Goal: Information Seeking & Learning: Find contact information

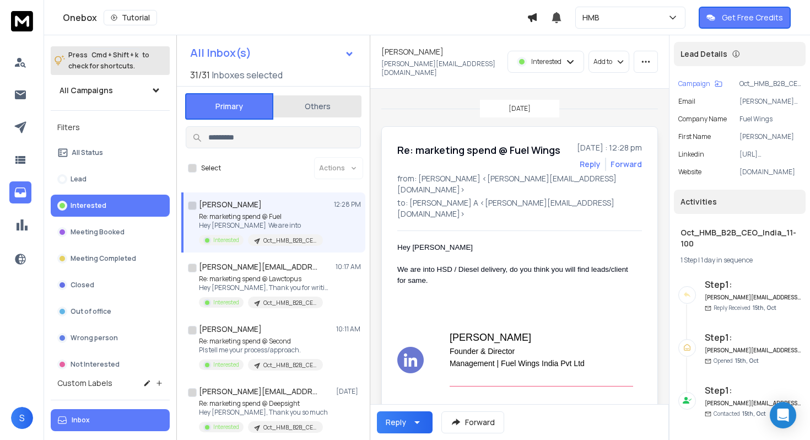
click at [457, 286] on div at bounding box center [515, 291] width 236 height 11
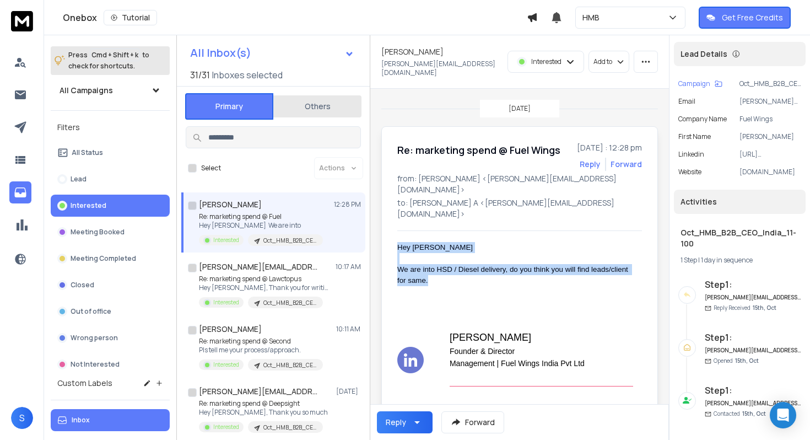
drag, startPoint x: 504, startPoint y: 249, endPoint x: 376, endPoint y: 221, distance: 130.2
copy div "Hey Rishabh We are into HSD / Diesel delivery, do you think you will find leads…"
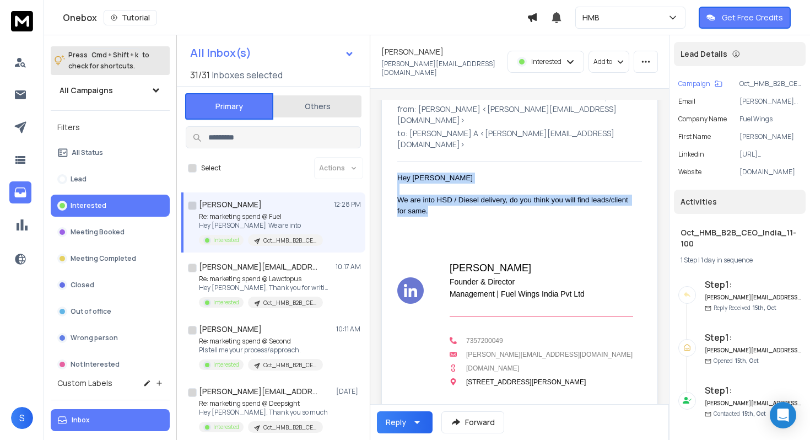
scroll to position [61, 0]
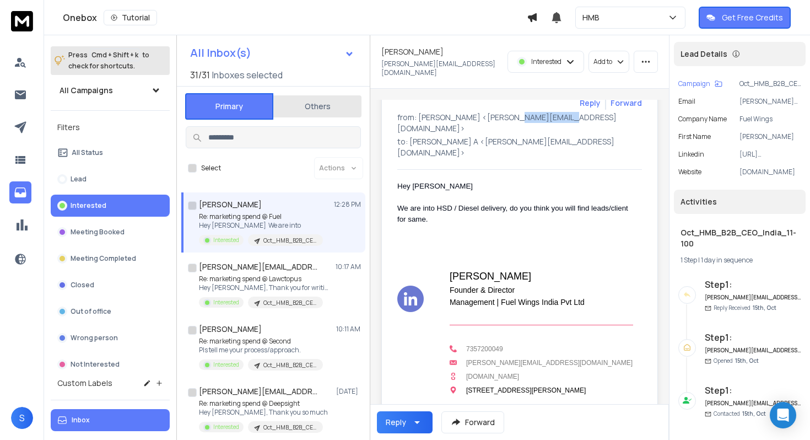
drag, startPoint x: 558, startPoint y: 111, endPoint x: 515, endPoint y: 111, distance: 43.0
click at [515, 112] on p "from: Abhinandan <abhinandan@fuelwings.in>" at bounding box center [519, 123] width 245 height 22
copy p "fuelwings.in"
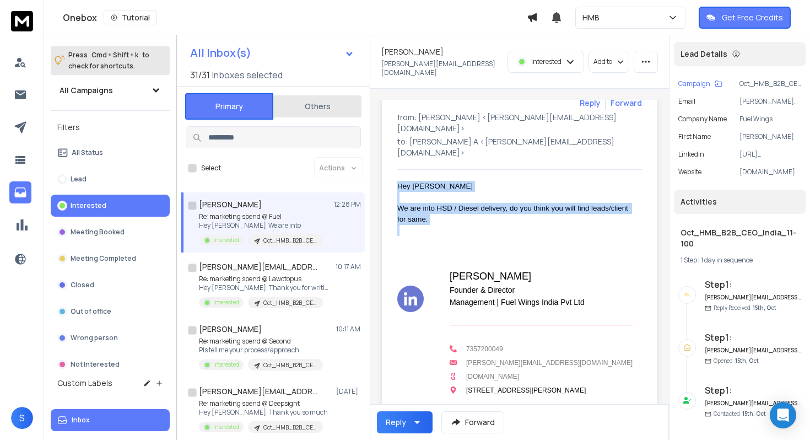
drag, startPoint x: 513, startPoint y: 199, endPoint x: 376, endPoint y: 155, distance: 144.3
copy div "Hey Rishabh We are into HSD / Diesel delivery, do you think you will find leads…"
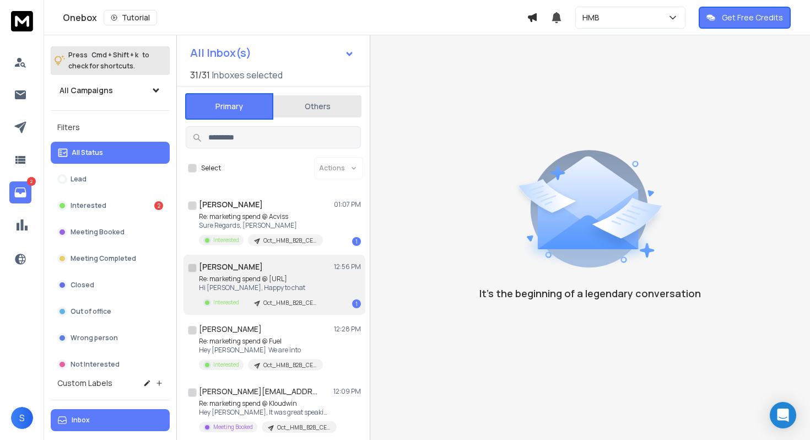
click at [281, 273] on div "[PERSON_NAME] 12:56 PM Re: marketing spend @ [URL] Hi [PERSON_NAME], Happy to c…" at bounding box center [280, 284] width 162 height 47
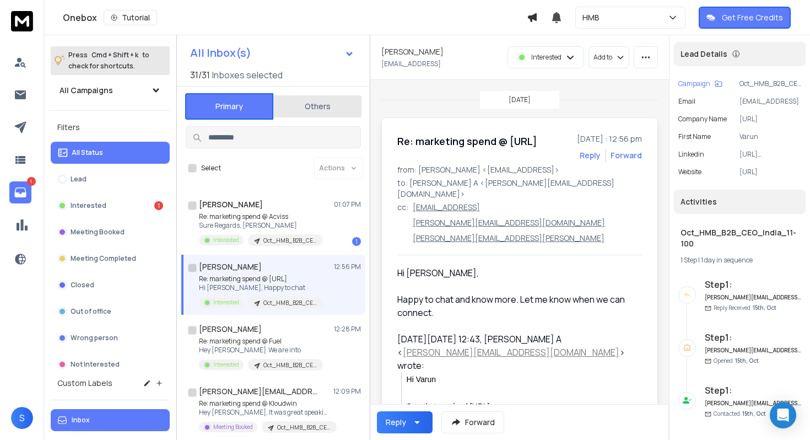
drag, startPoint x: 542, startPoint y: 174, endPoint x: 510, endPoint y: 174, distance: 32.0
click at [510, 174] on p "from: [PERSON_NAME] <[EMAIL_ADDRESS]>" at bounding box center [519, 169] width 245 height 11
copy p "flowace.a"
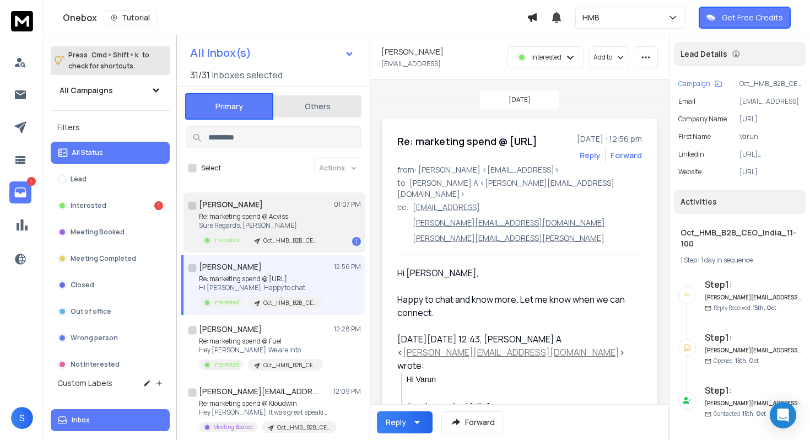
click at [242, 213] on p "Re: marketing spend @ Acviss" at bounding box center [261, 216] width 124 height 9
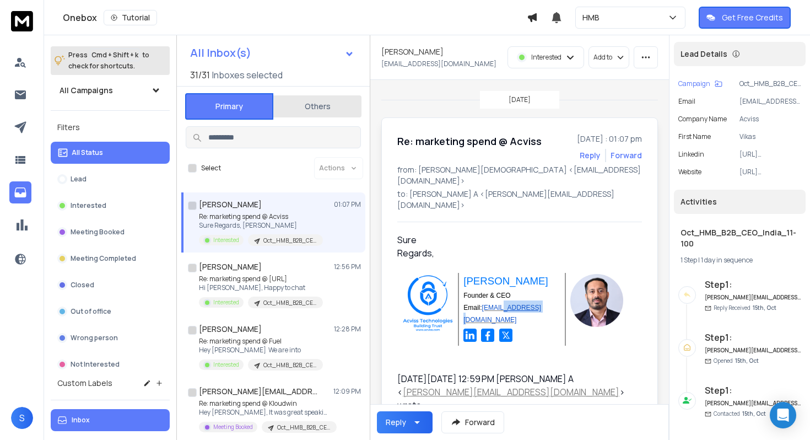
drag, startPoint x: 555, startPoint y: 291, endPoint x: 504, endPoint y: 292, distance: 51.8
click at [504, 300] on p "Email: [EMAIL_ADDRESS][DOMAIN_NAME]" at bounding box center [513, 312] width 100 height 24
copy span "[DOMAIN_NAME]"
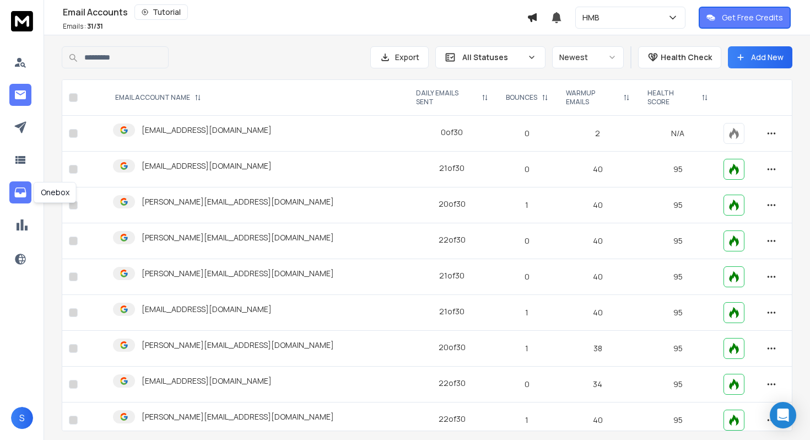
click at [15, 191] on icon at bounding box center [20, 192] width 13 height 13
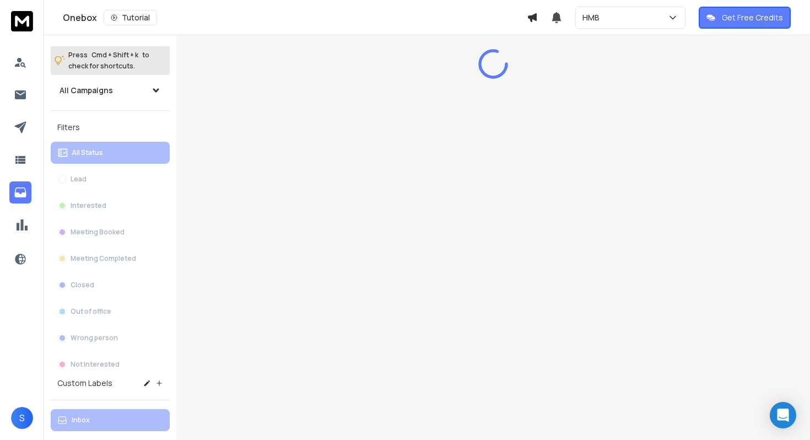
click at [94, 206] on div "All Status Lead Interested Meeting Booked Meeting Completed Closed Out of offic…" at bounding box center [110, 259] width 119 height 234
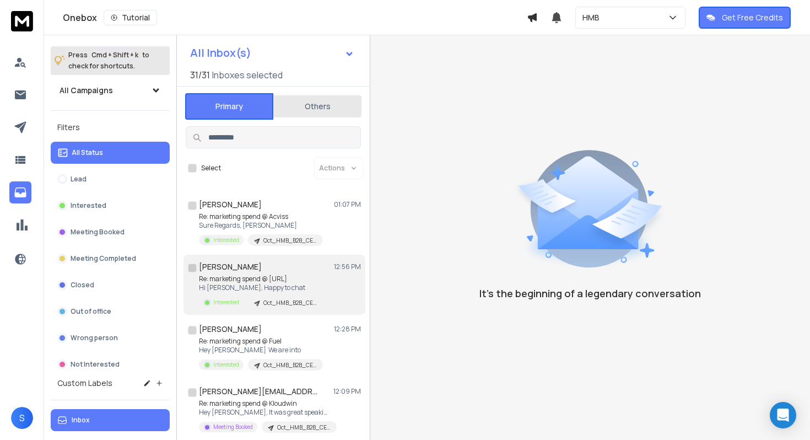
scroll to position [34, 0]
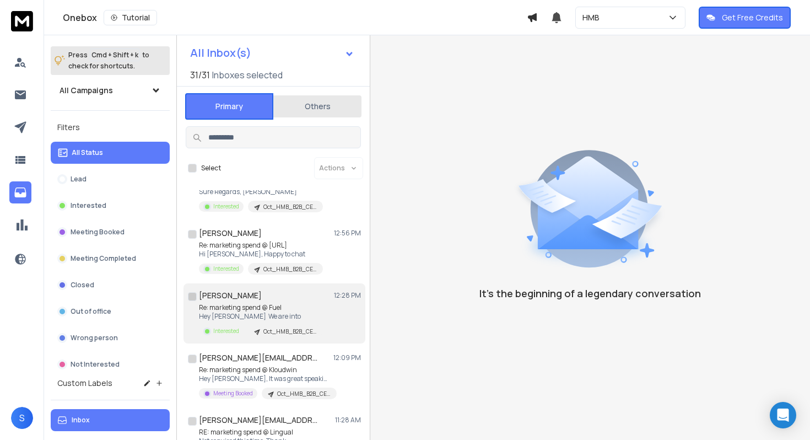
click at [250, 306] on p "Re: marketing spend @ Fuel" at bounding box center [261, 307] width 124 height 9
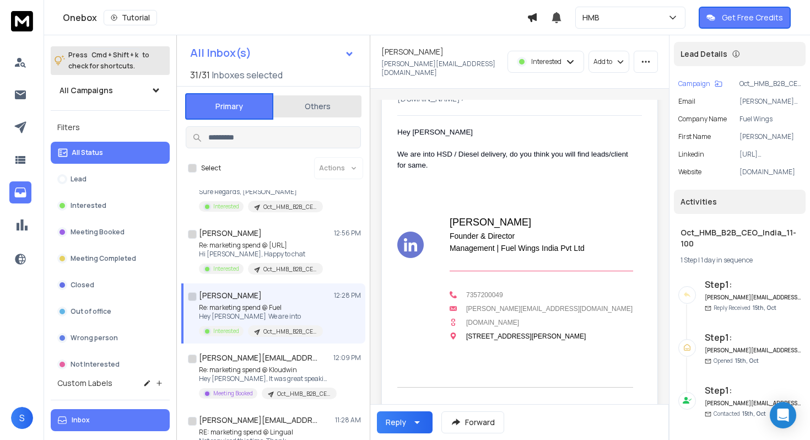
scroll to position [125, 0]
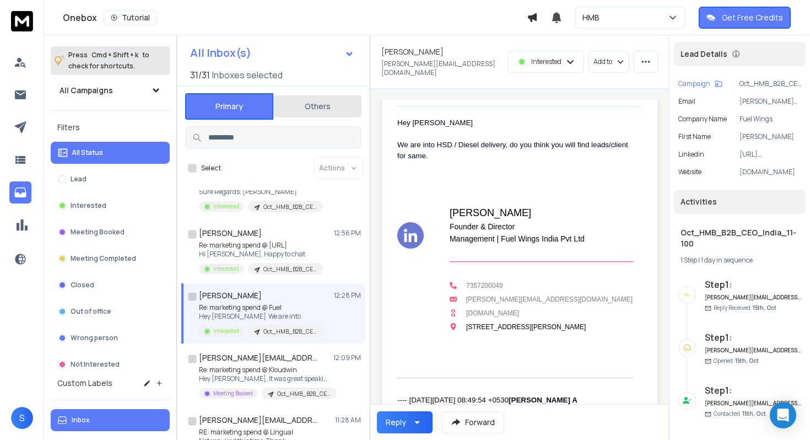
click at [525, 295] on span "abhinandan@fuelwings.in" at bounding box center [549, 299] width 166 height 8
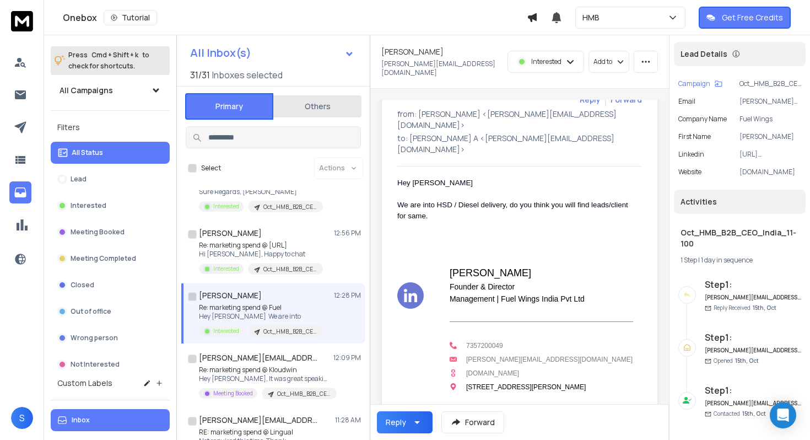
scroll to position [68, 0]
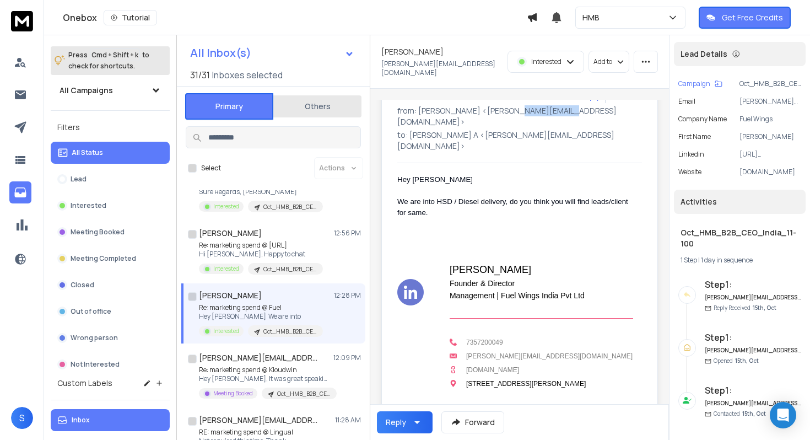
drag, startPoint x: 558, startPoint y: 104, endPoint x: 514, endPoint y: 104, distance: 44.1
click at [514, 105] on p "from: Abhinandan <abhinandan@fuelwings.in>" at bounding box center [519, 116] width 245 height 22
copy p "fuelwings.in"
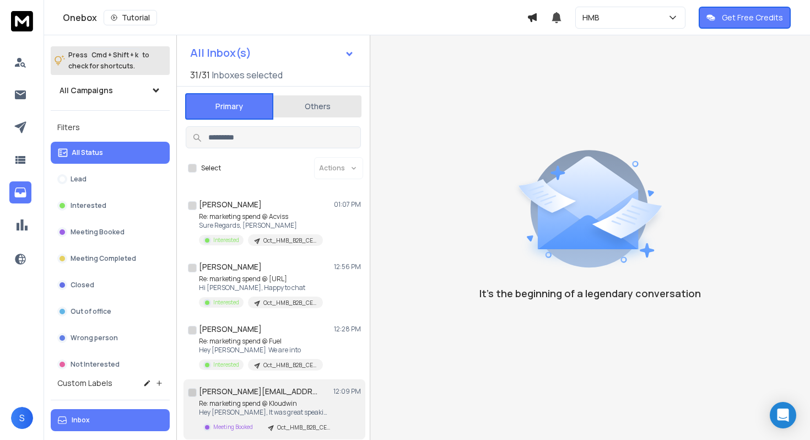
scroll to position [67, 0]
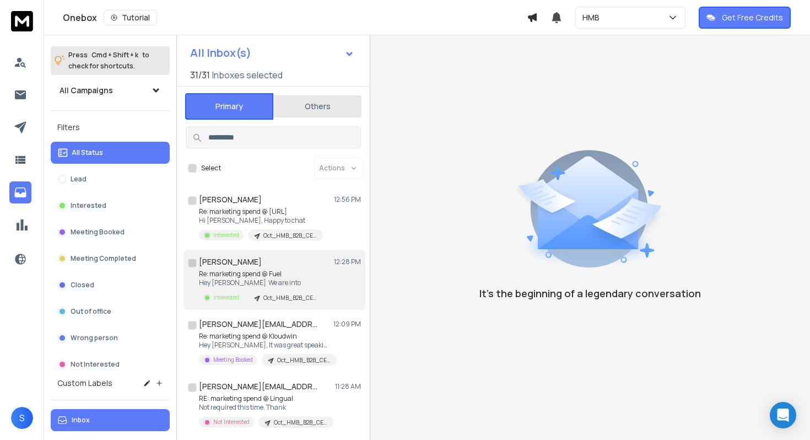
click at [251, 274] on p "Re: marketing spend @ Fuel" at bounding box center [261, 273] width 124 height 9
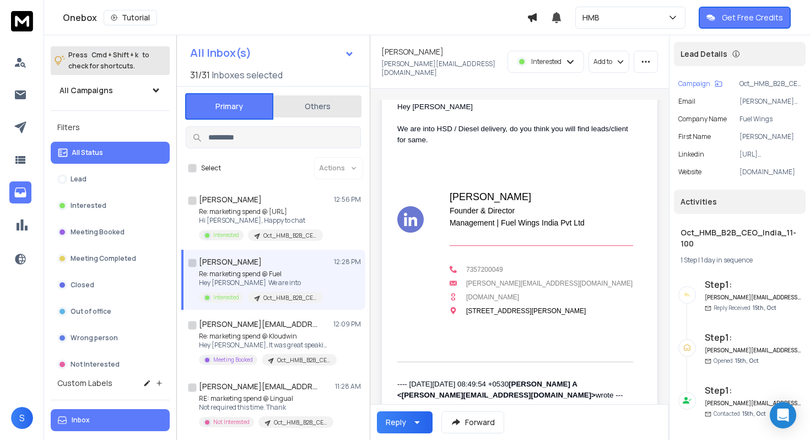
scroll to position [148, 0]
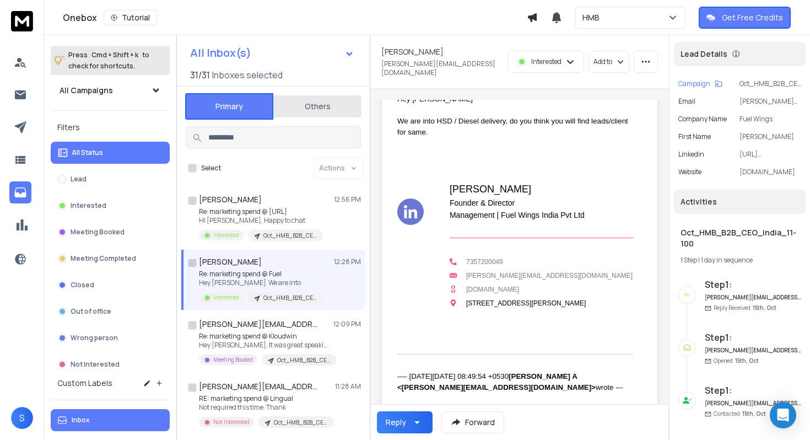
drag, startPoint x: 574, startPoint y: 264, endPoint x: 461, endPoint y: 266, distance: 113.0
click at [461, 282] on tr "www.fuelwings.com" at bounding box center [541, 289] width 183 height 14
copy tr "www.fuelwings.com"
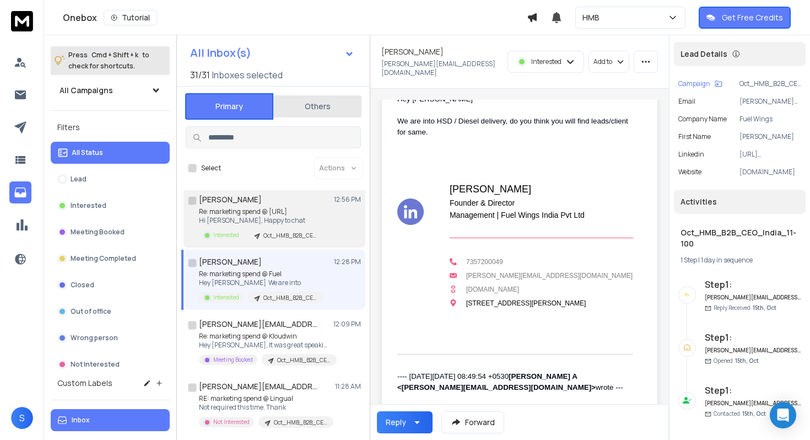
click at [273, 203] on div "Varun R Kodnani 12:56 PM" at bounding box center [280, 199] width 162 height 11
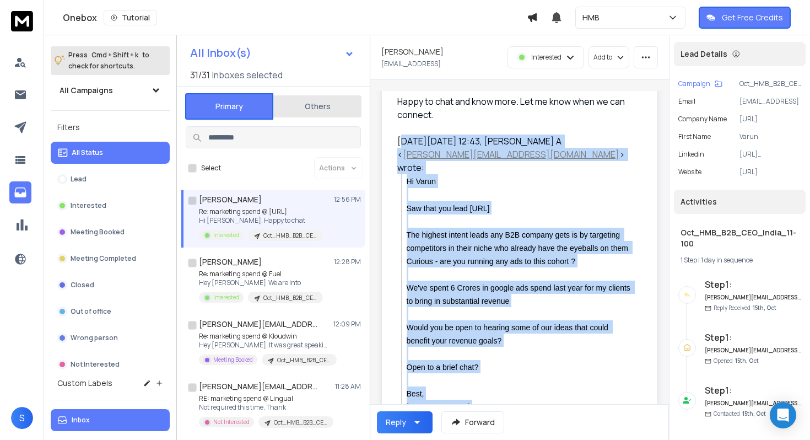
scroll to position [194, 0]
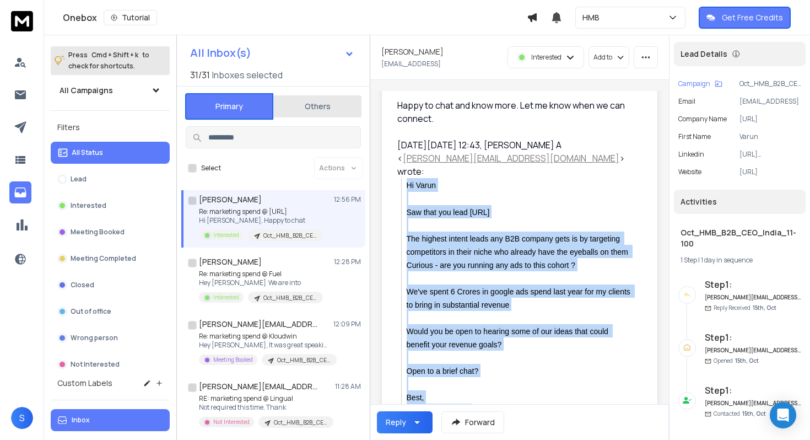
drag, startPoint x: 451, startPoint y: 364, endPoint x: 407, endPoint y: 133, distance: 235.1
click at [407, 178] on div "Hi Varun Saw that you lead Flowace.ai The highest intent leads any B2B company …" at bounding box center [520, 383] width 226 height 411
copy div "Hi Varun Saw that you lead Flowace.ai The highest intent leads any B2B company …"
